Goal: Task Accomplishment & Management: Use online tool/utility

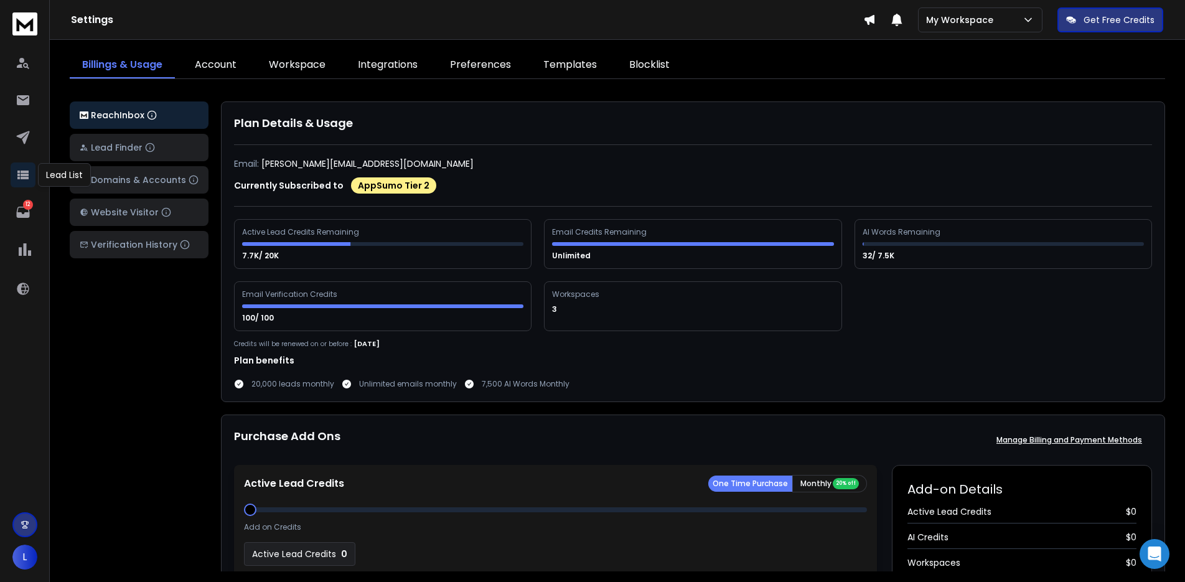
click at [21, 179] on icon at bounding box center [22, 175] width 11 height 9
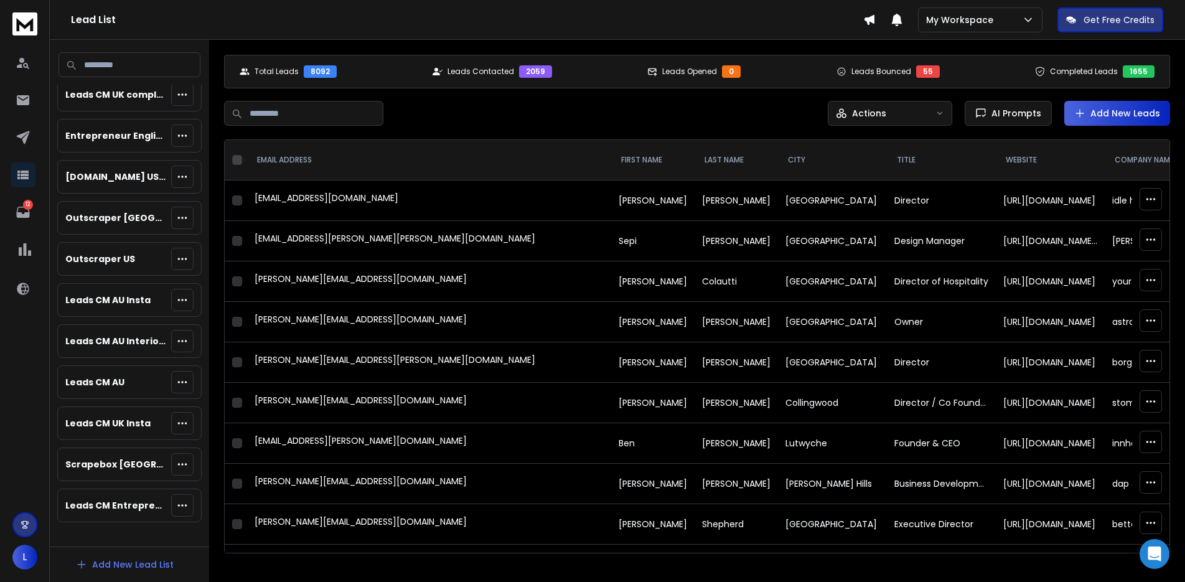
scroll to position [128, 0]
click at [106, 215] on p "Outscraper [GEOGRAPHIC_DATA]" at bounding box center [115, 220] width 101 height 12
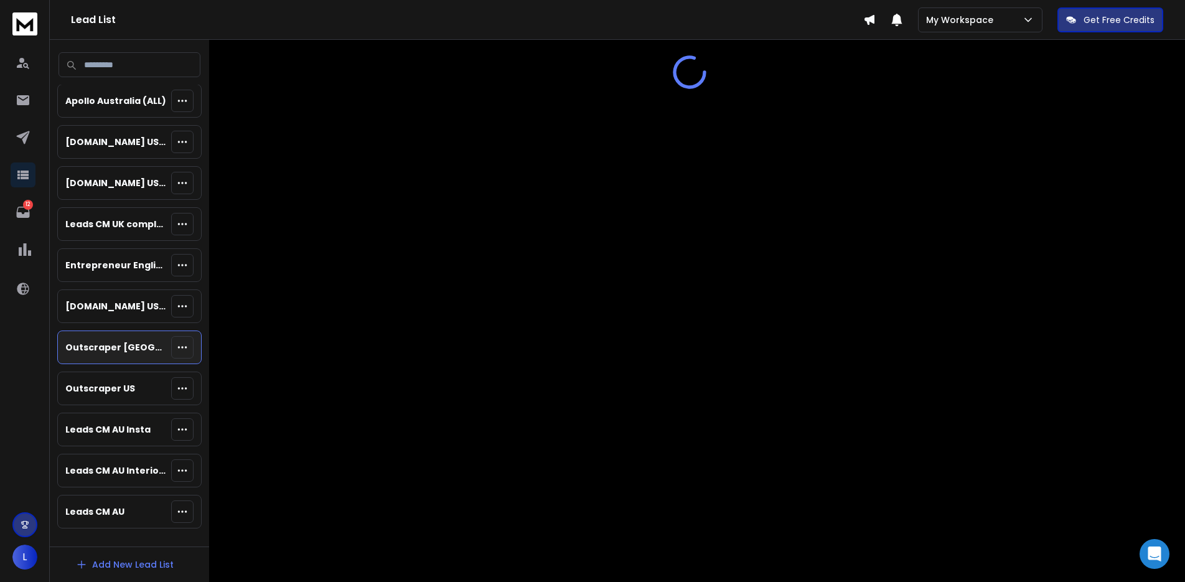
scroll to position [0, 0]
click at [105, 266] on p "Entrepreneur English Insta" at bounding box center [115, 266] width 101 height 12
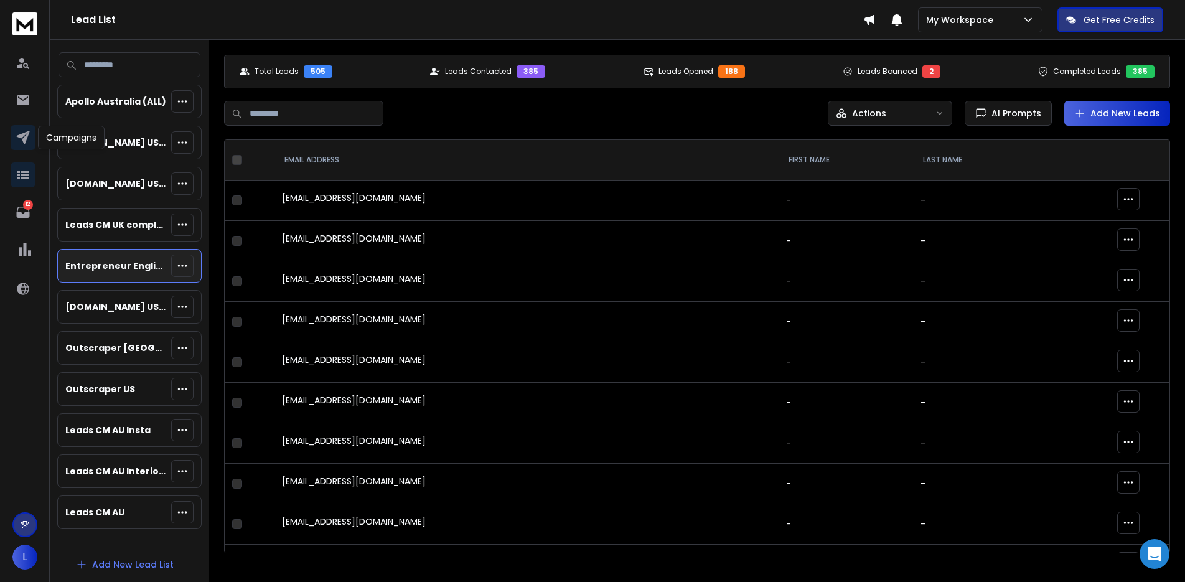
click at [28, 140] on icon at bounding box center [23, 137] width 15 height 15
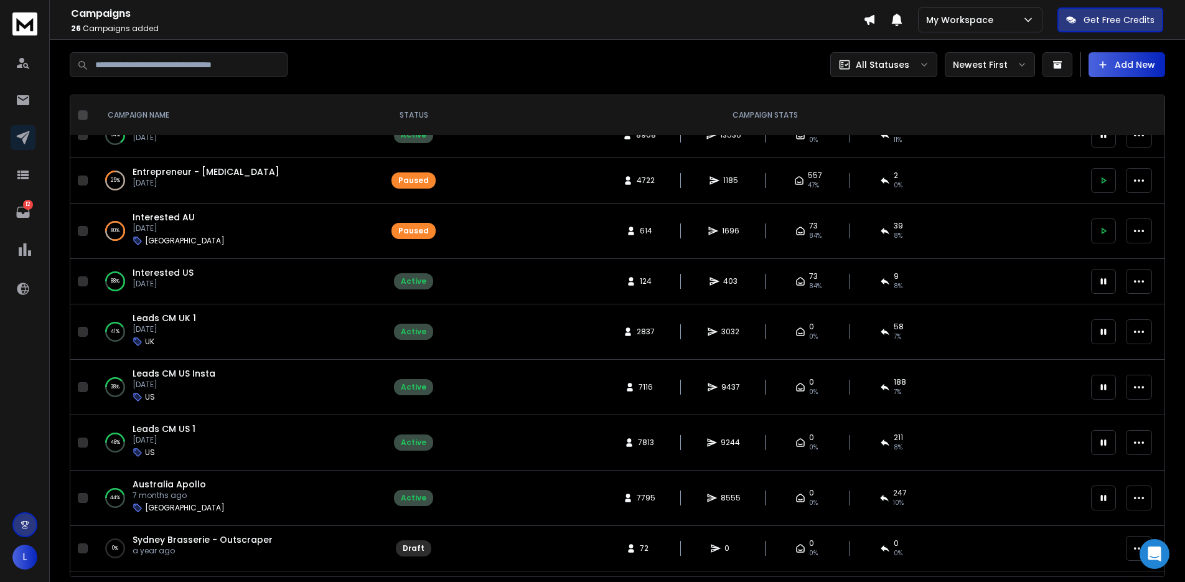
scroll to position [556, 0]
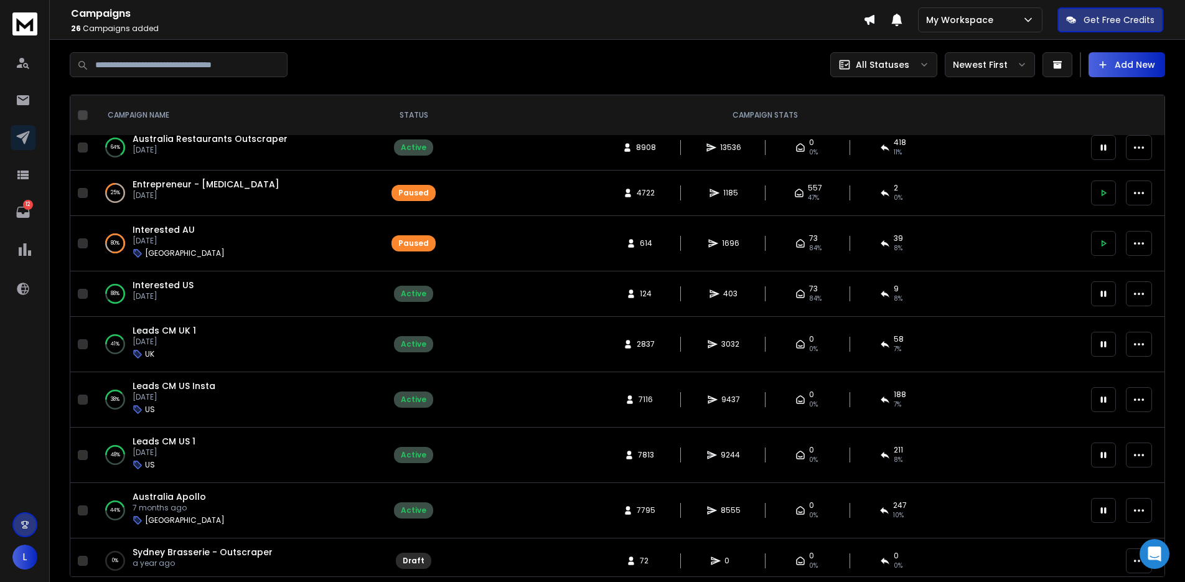
click at [174, 230] on span "Interested AU" at bounding box center [164, 230] width 62 height 12
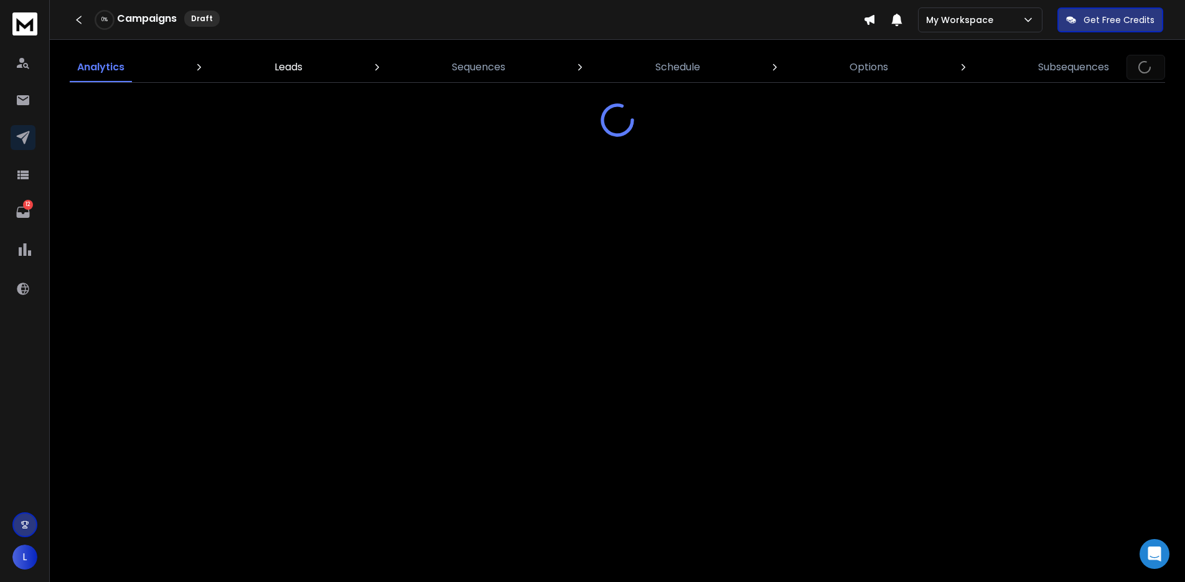
click at [294, 63] on p "Leads" at bounding box center [289, 67] width 28 height 15
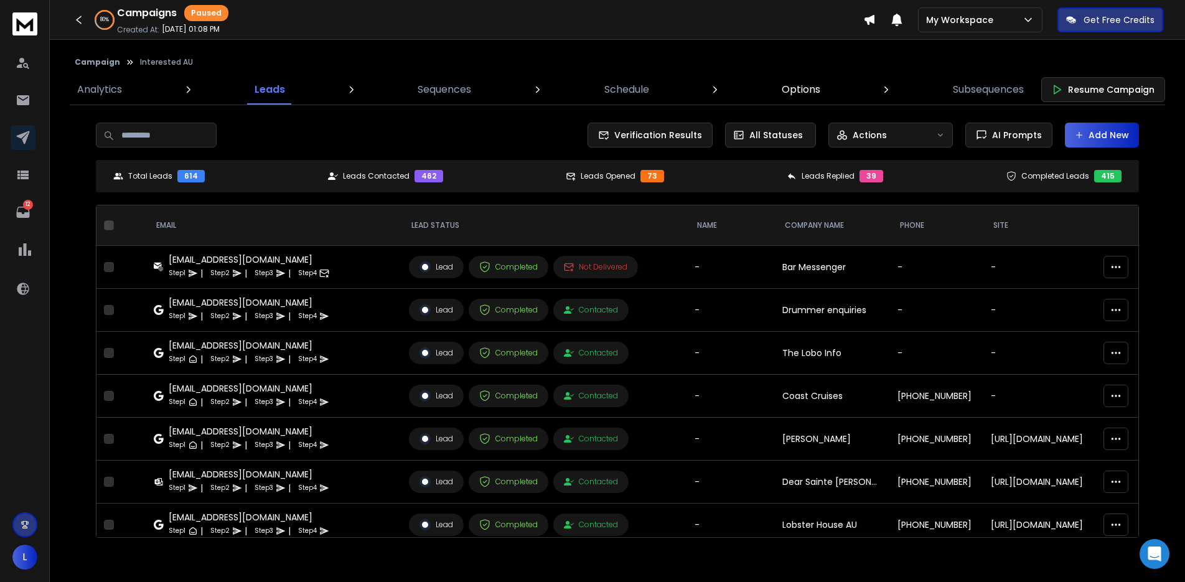
click at [775, 85] on link "Options" at bounding box center [802, 90] width 54 height 30
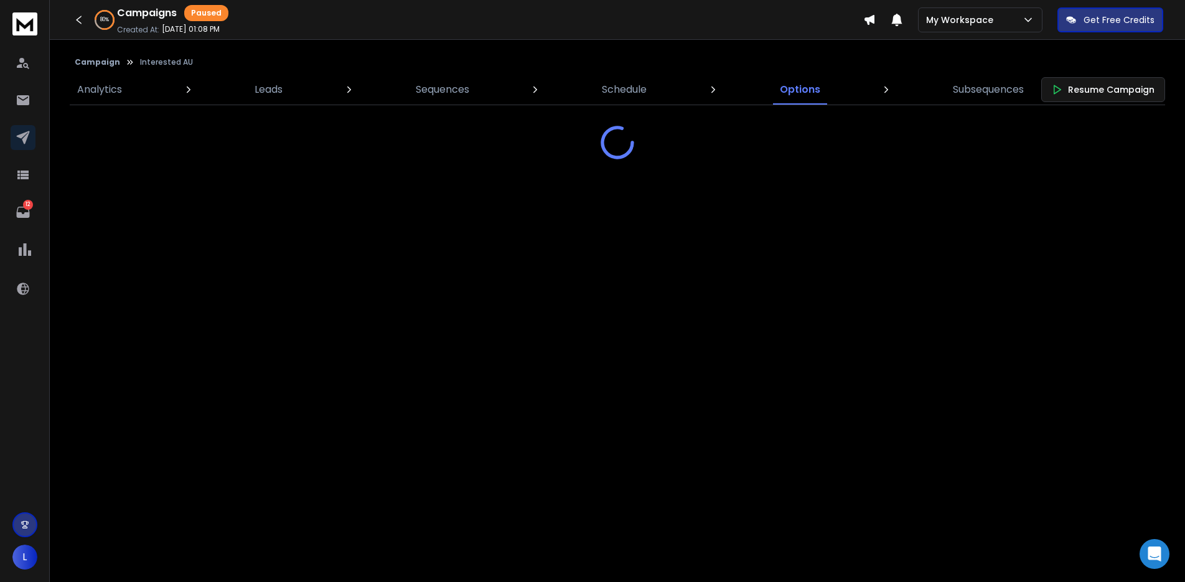
select select "*"
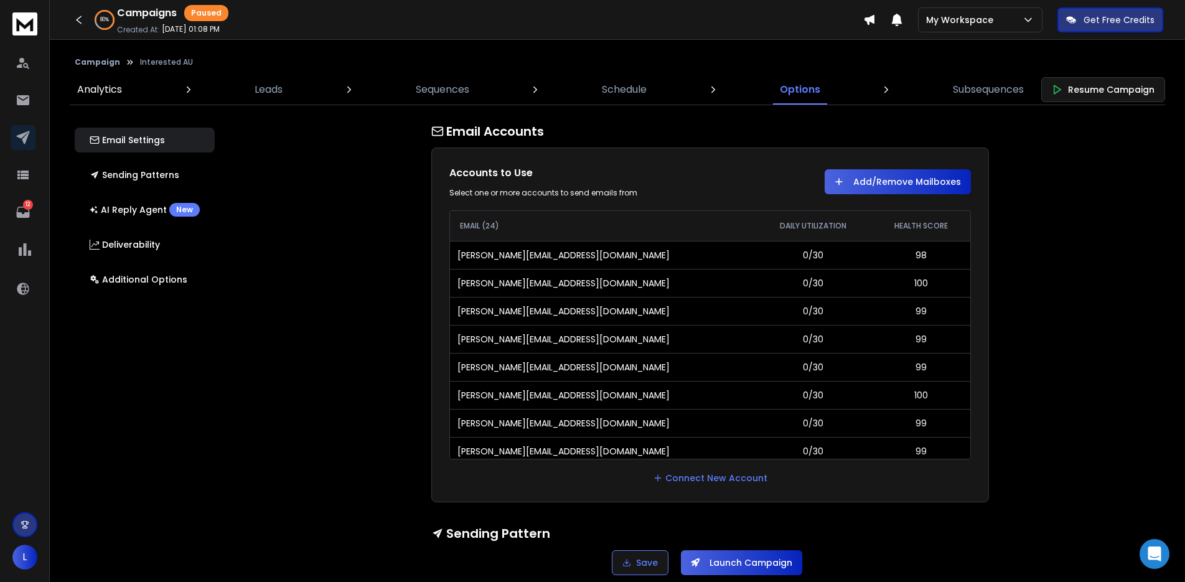
click at [113, 93] on p "Analytics" at bounding box center [99, 89] width 45 height 15
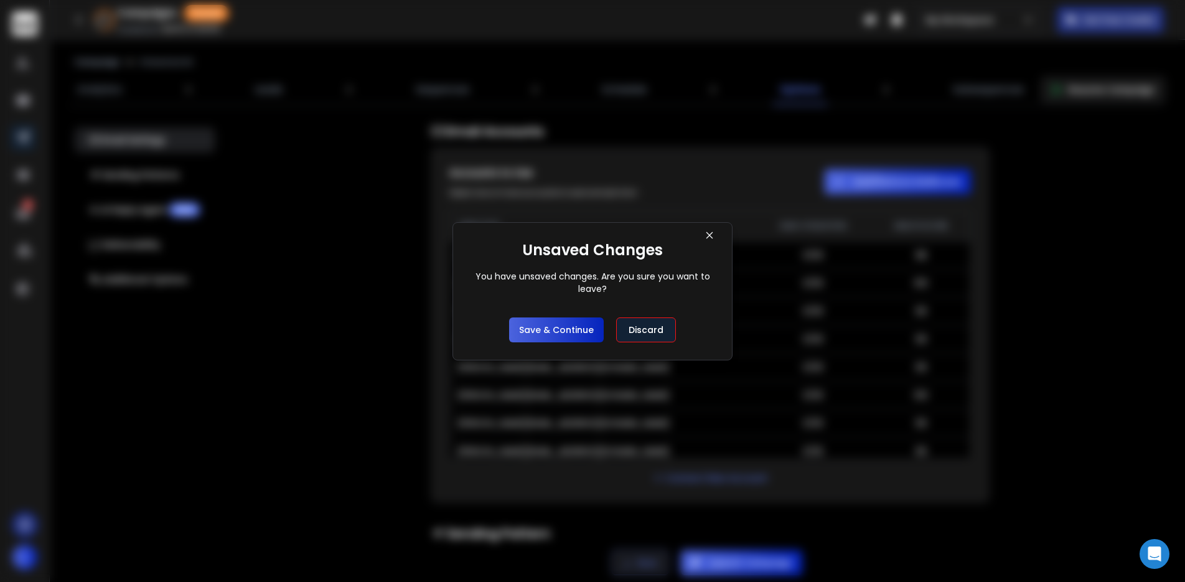
click at [639, 335] on button "Discard" at bounding box center [646, 330] width 60 height 25
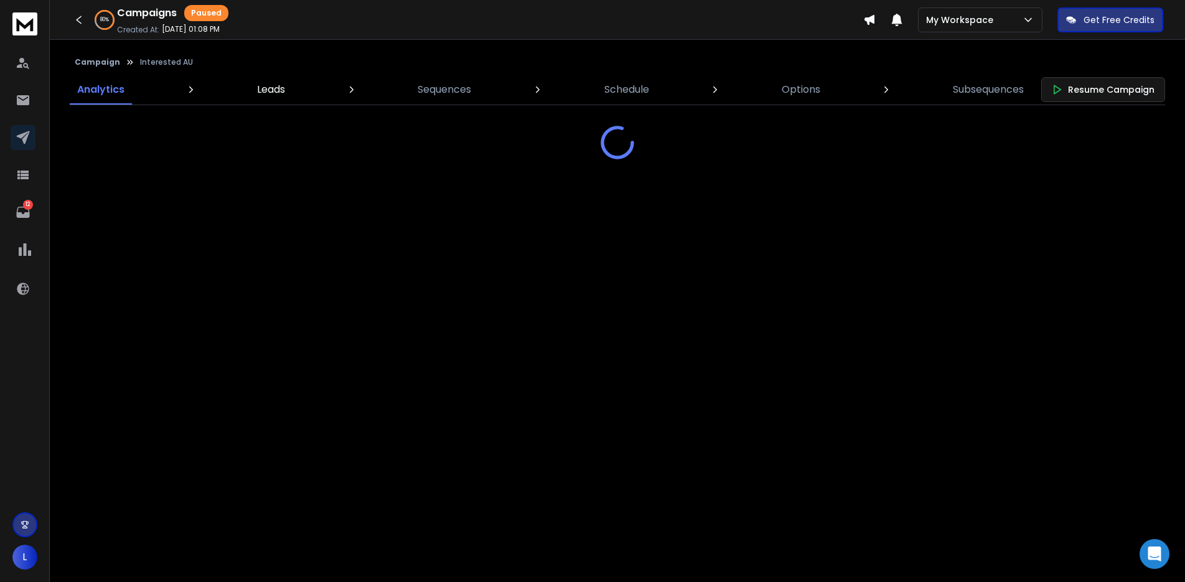
click at [266, 99] on link "Leads" at bounding box center [271, 90] width 43 height 30
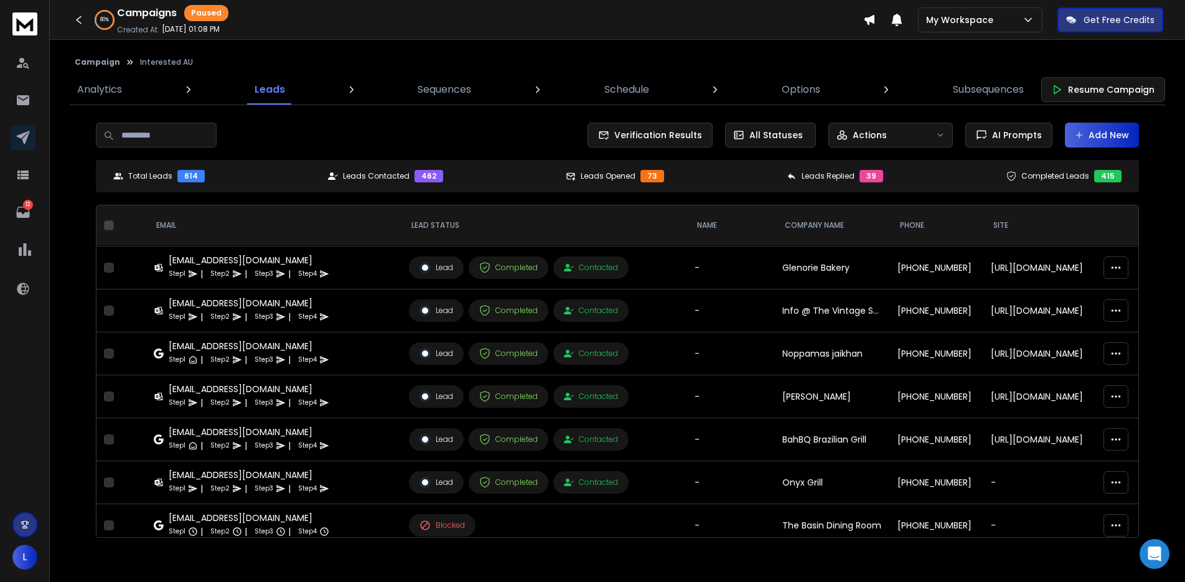
scroll to position [1540, 0]
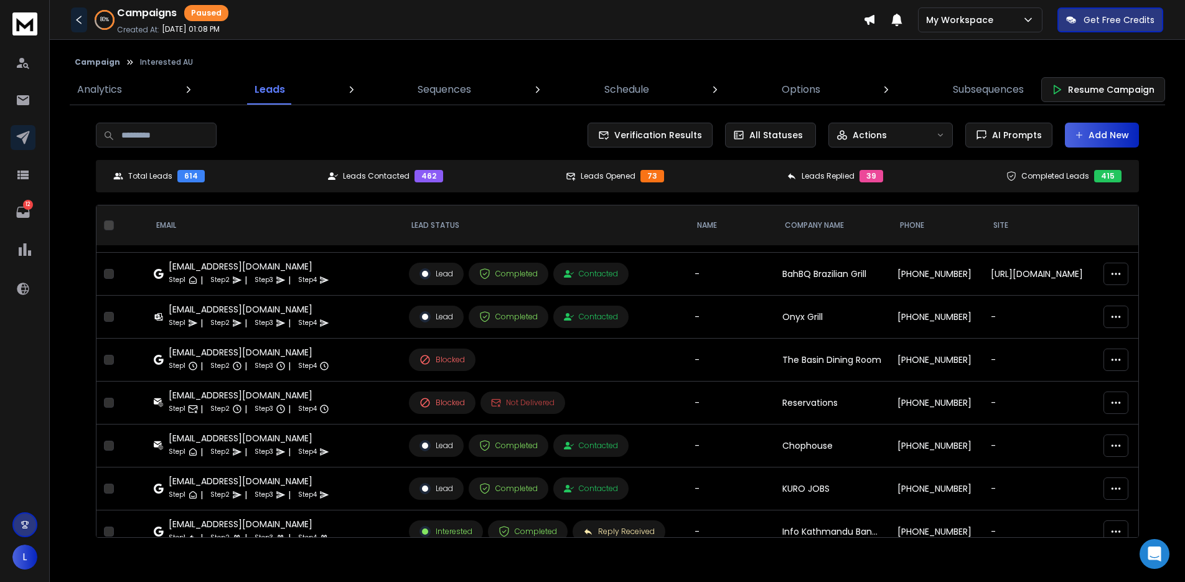
click at [76, 22] on icon at bounding box center [78, 19] width 11 height 11
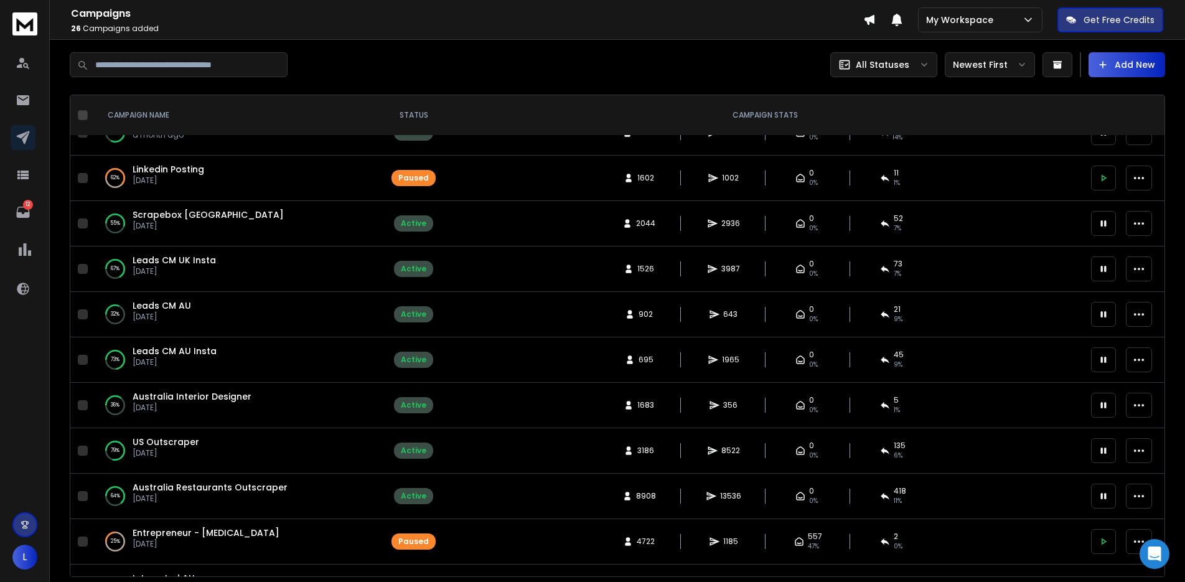
scroll to position [258, 0]
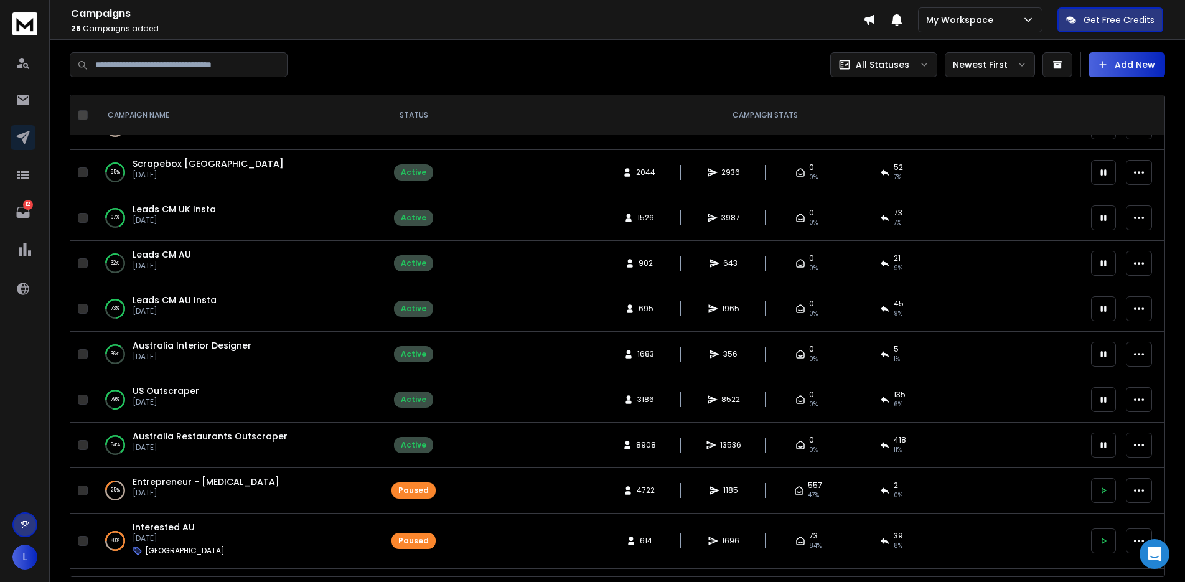
click at [173, 523] on span "Interested AU" at bounding box center [164, 527] width 62 height 12
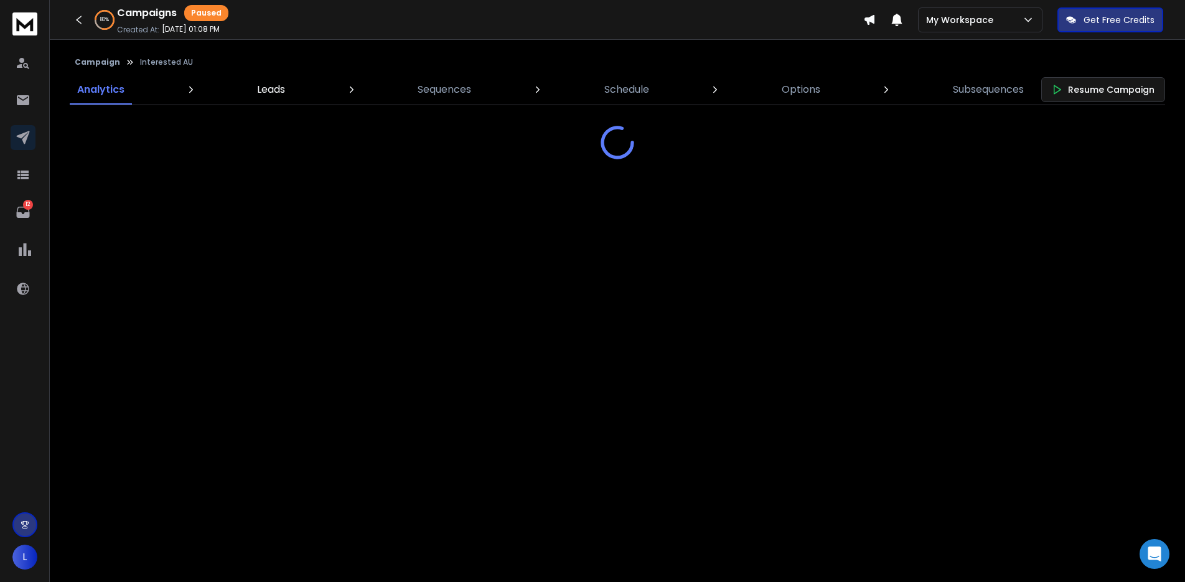
click at [262, 78] on link "Leads" at bounding box center [271, 90] width 43 height 30
click at [262, 82] on link "Leads" at bounding box center [269, 90] width 45 height 30
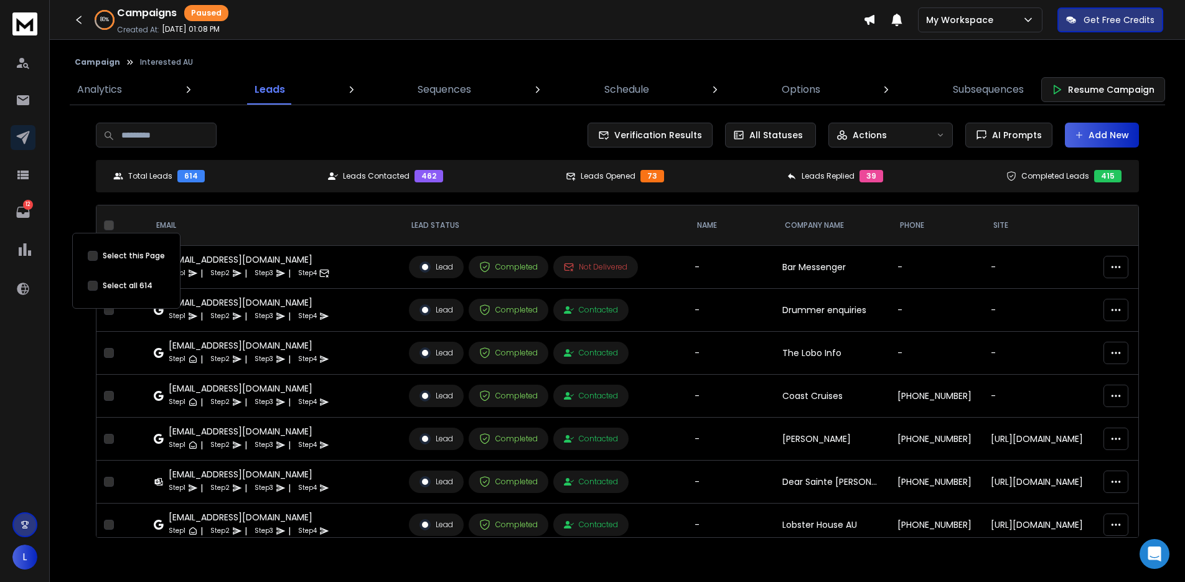
click at [93, 289] on button "Select this Page" at bounding box center [93, 286] width 10 height 10
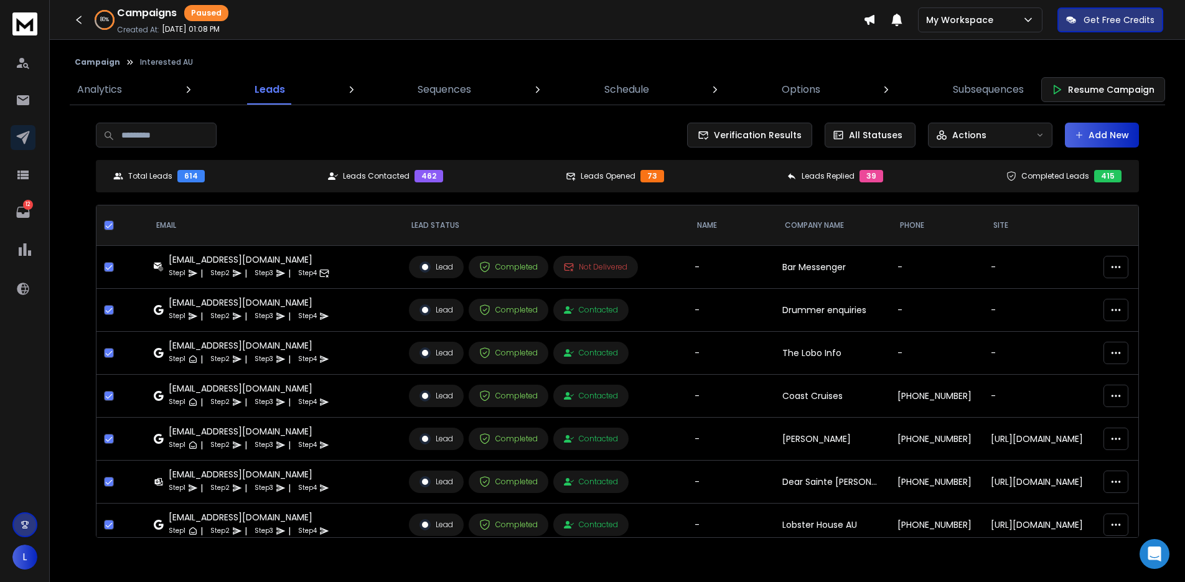
click at [327, 187] on div "Total Leads 614 Leads Contacted 462 Leads Opened 73 Leads Replied 39 Completed …" at bounding box center [617, 176] width 1043 height 32
drag, startPoint x: 322, startPoint y: 303, endPoint x: 169, endPoint y: 300, distance: 152.6
click at [169, 300] on div "[EMAIL_ADDRESS][DOMAIN_NAME]" at bounding box center [249, 302] width 161 height 12
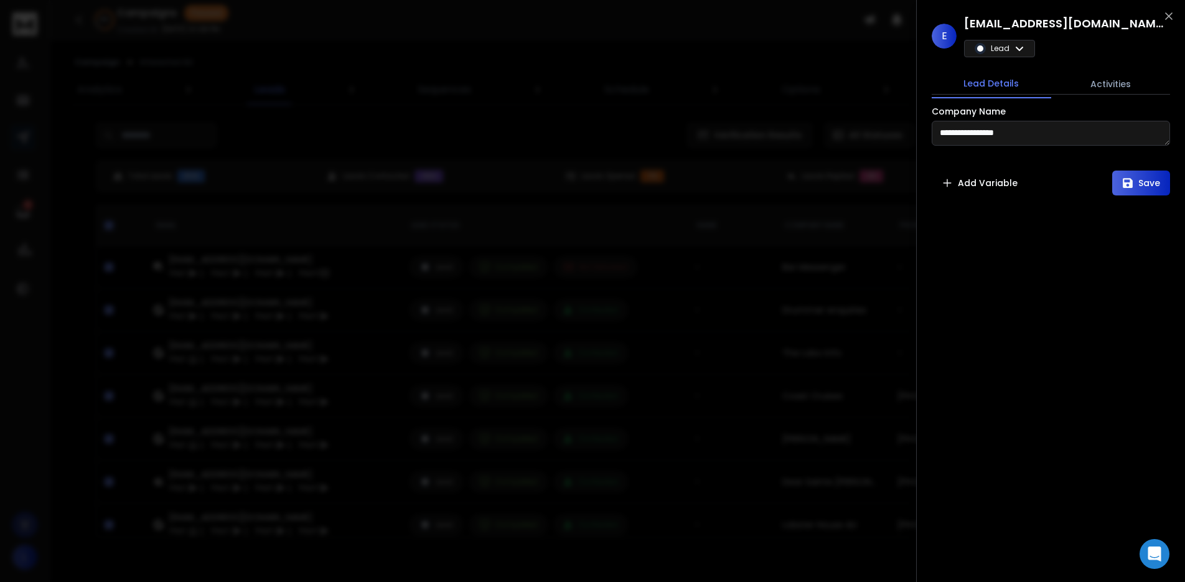
click at [1022, 24] on h1 "[EMAIL_ADDRESS][DOMAIN_NAME]" at bounding box center [1063, 23] width 199 height 17
copy h1 "[EMAIL_ADDRESS][DOMAIN_NAME]"
click at [674, 177] on div at bounding box center [592, 291] width 1185 height 582
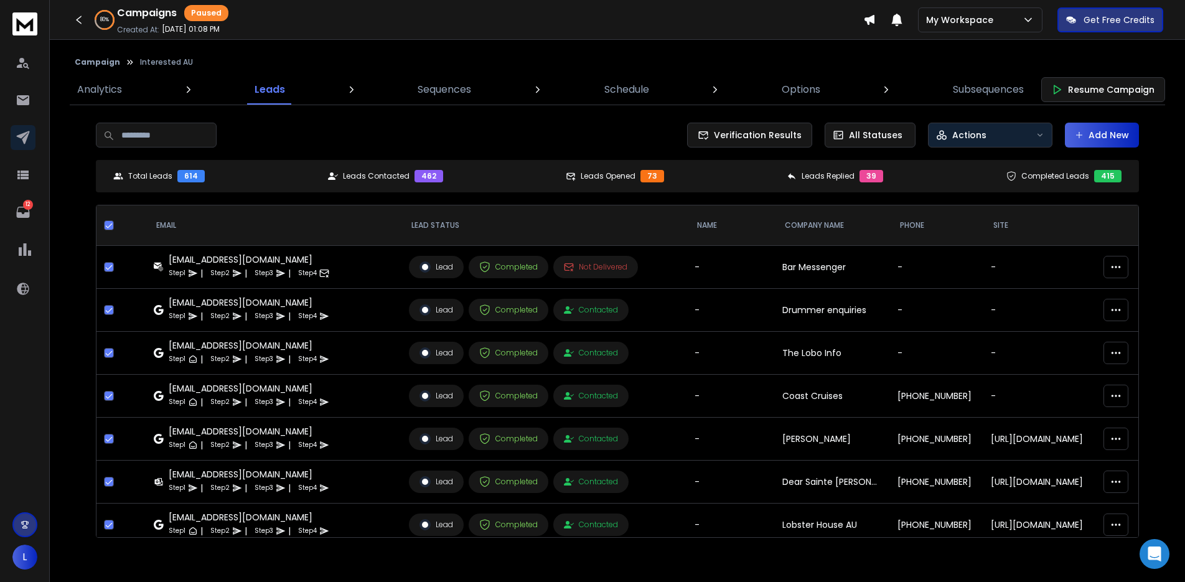
click at [974, 138] on p "Actions" at bounding box center [970, 135] width 34 height 12
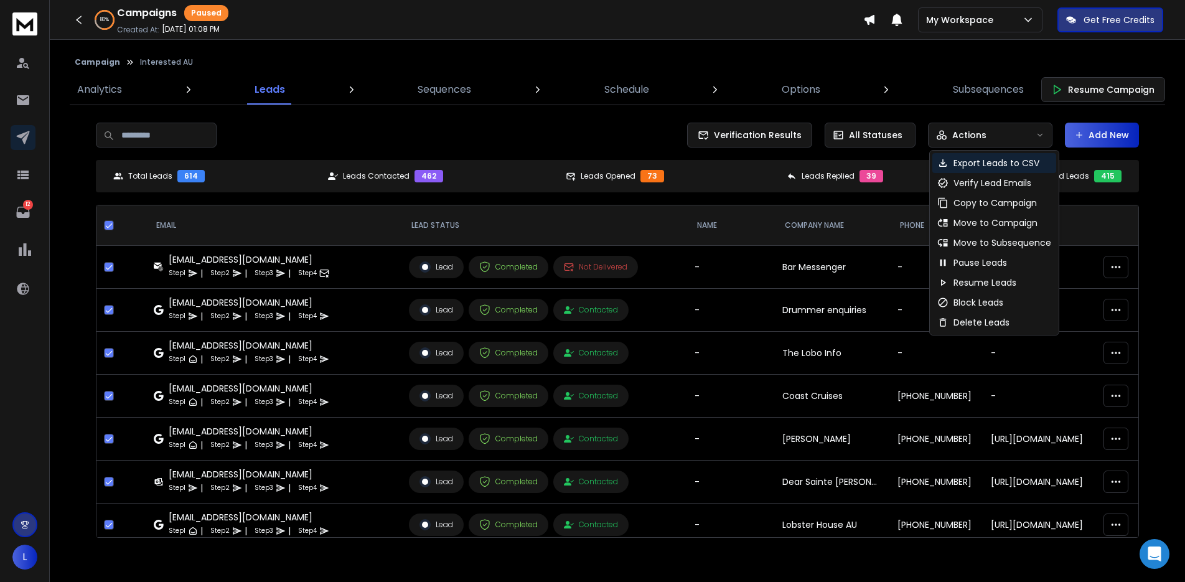
click at [979, 167] on p "Export Leads to CSV" at bounding box center [997, 163] width 86 height 12
